Goal: Check status: Check status

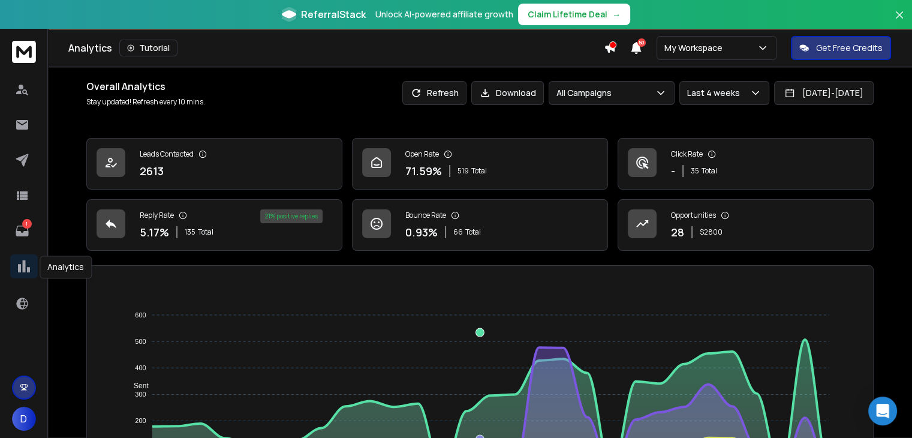
click at [17, 269] on icon at bounding box center [24, 266] width 18 height 18
click at [801, 98] on button "[DATE] - [DATE]" at bounding box center [824, 93] width 100 height 24
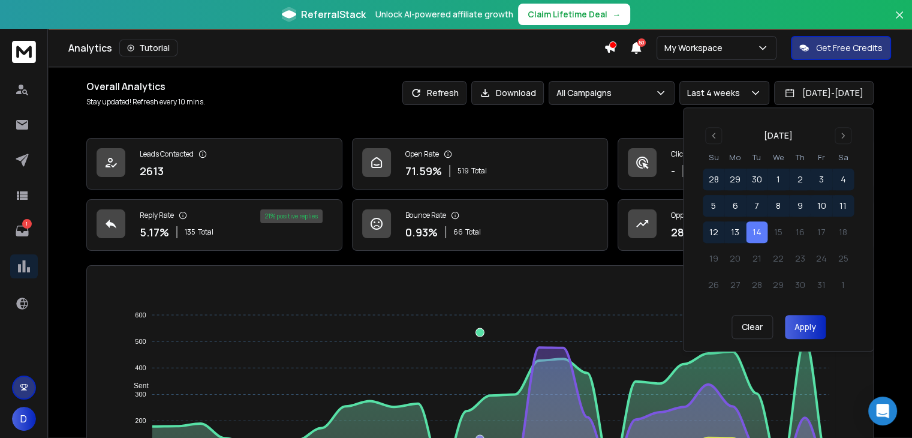
click at [739, 229] on button "13" at bounding box center [735, 232] width 22 height 22
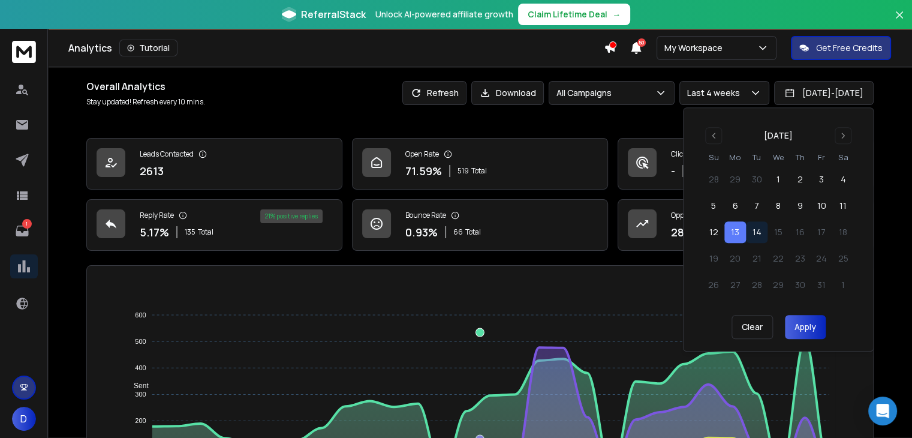
click at [739, 229] on button "13" at bounding box center [735, 232] width 22 height 22
click at [712, 238] on button "12" at bounding box center [714, 232] width 22 height 22
click at [813, 328] on button "Apply" at bounding box center [805, 327] width 41 height 24
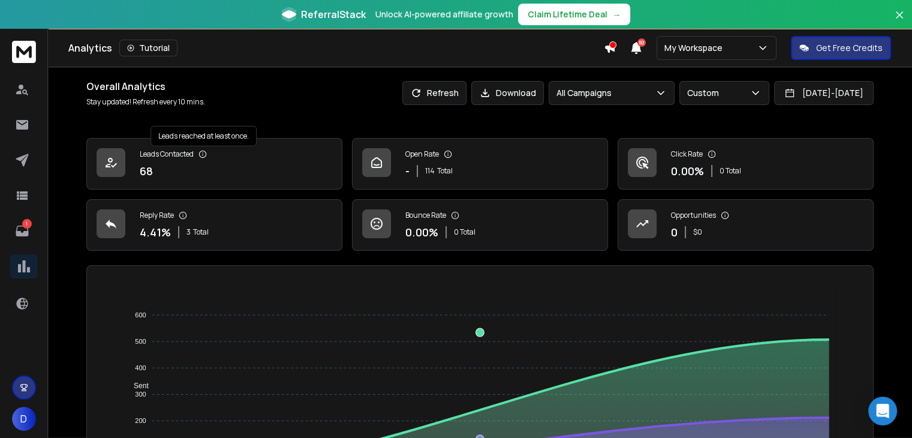
click at [204, 155] on icon at bounding box center [202, 154] width 8 height 8
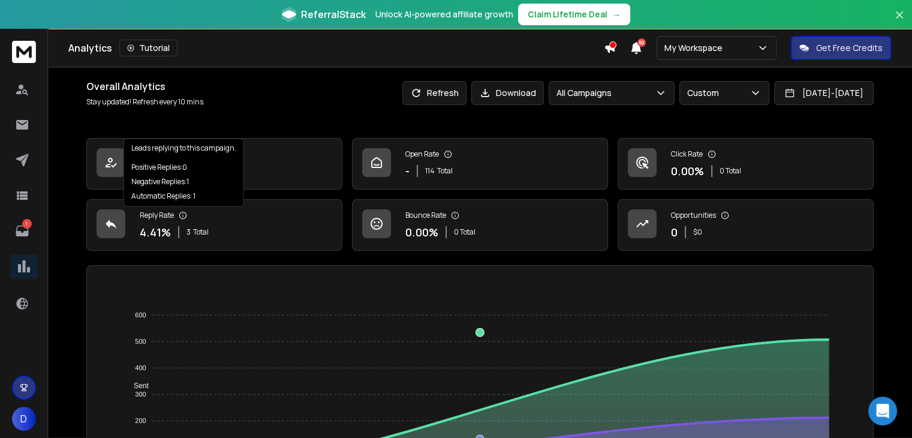
click at [184, 213] on icon at bounding box center [183, 215] width 8 height 8
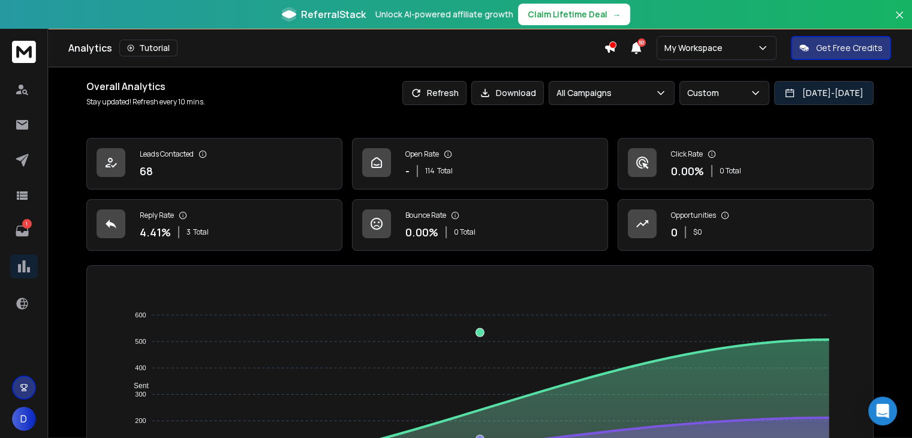
click at [791, 87] on button "[DATE] - [DATE]" at bounding box center [824, 93] width 100 height 24
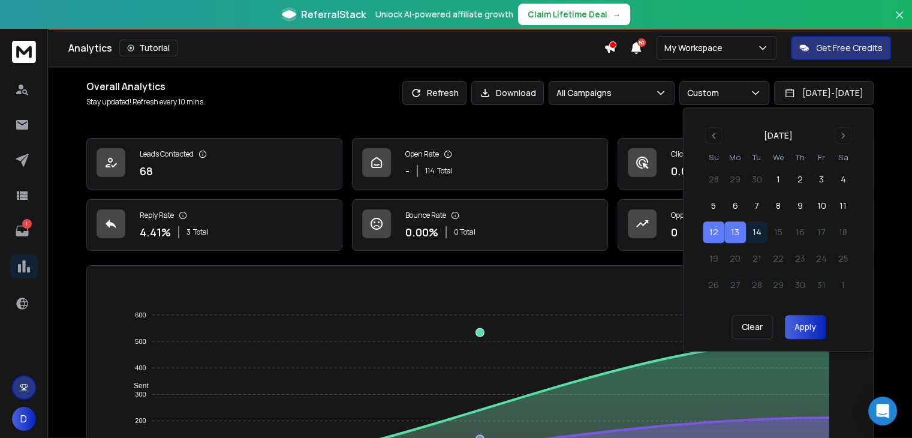
click at [760, 226] on button "14" at bounding box center [757, 232] width 22 height 22
click at [732, 236] on button "13" at bounding box center [735, 232] width 22 height 22
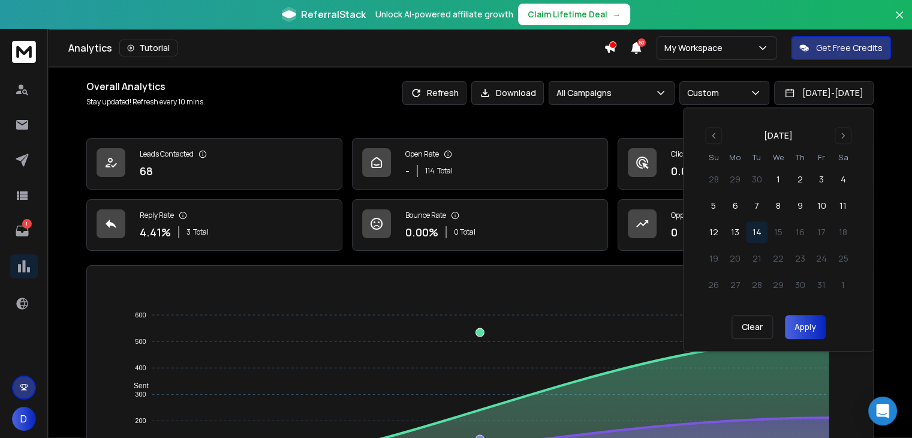
click at [760, 231] on button "14" at bounding box center [757, 232] width 22 height 22
click at [743, 231] on button "13" at bounding box center [735, 232] width 22 height 22
click at [806, 324] on button "Apply" at bounding box center [805, 327] width 41 height 24
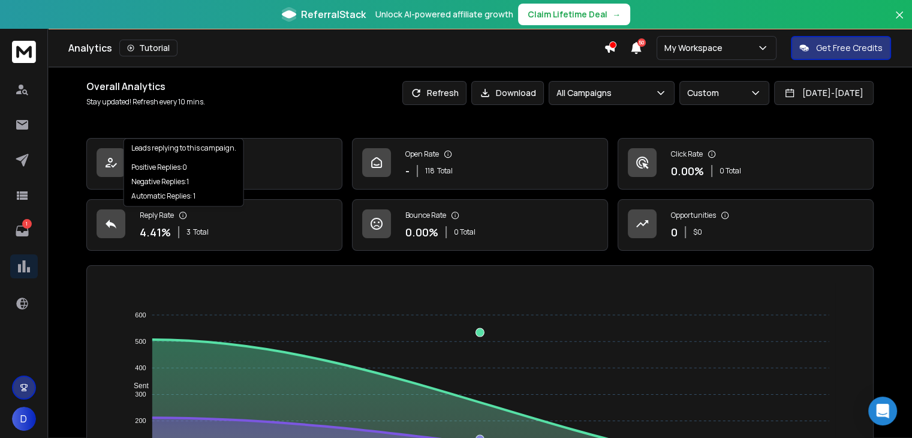
click at [182, 218] on icon at bounding box center [182, 215] width 7 height 7
click at [260, 89] on div "Overall Analytics Stay updated! Refresh every 10 mins. Refresh Download All Cam…" at bounding box center [479, 93] width 787 height 28
